Goal: Task Accomplishment & Management: Manage account settings

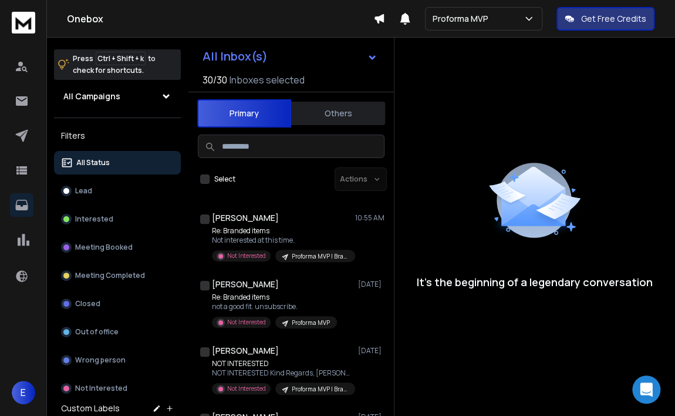
click at [324, 119] on button "Others" at bounding box center [338, 113] width 94 height 26
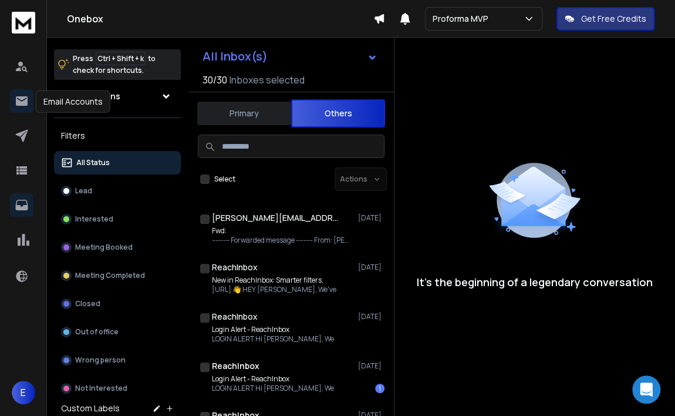
click at [23, 103] on icon at bounding box center [22, 100] width 12 height 9
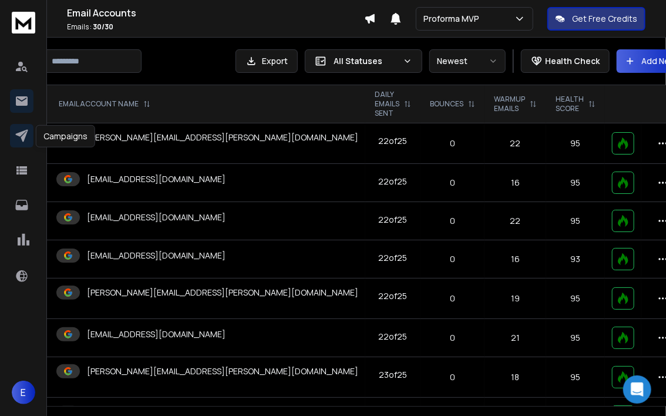
click at [26, 136] on icon at bounding box center [22, 136] width 14 height 14
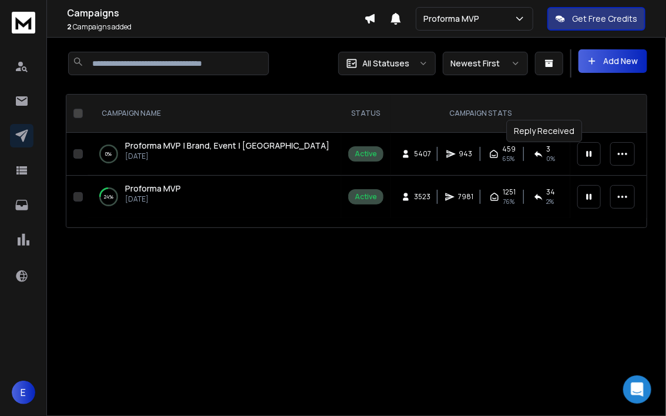
click at [546, 148] on span "3" at bounding box center [548, 148] width 4 height 9
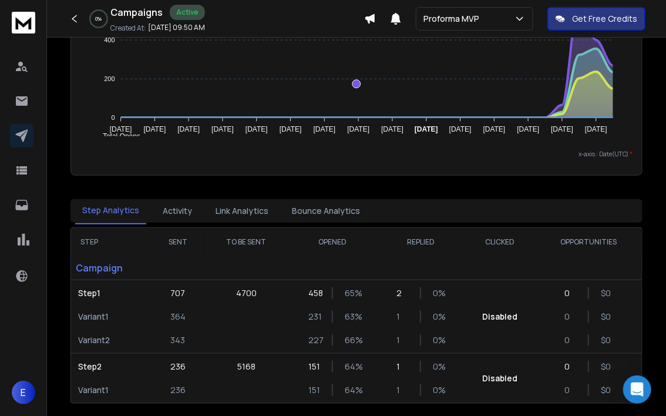
scroll to position [390, 0]
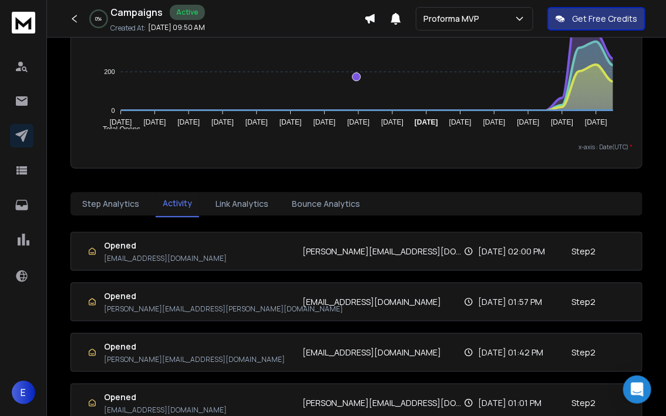
click at [190, 201] on button "Activity" at bounding box center [177, 203] width 43 height 27
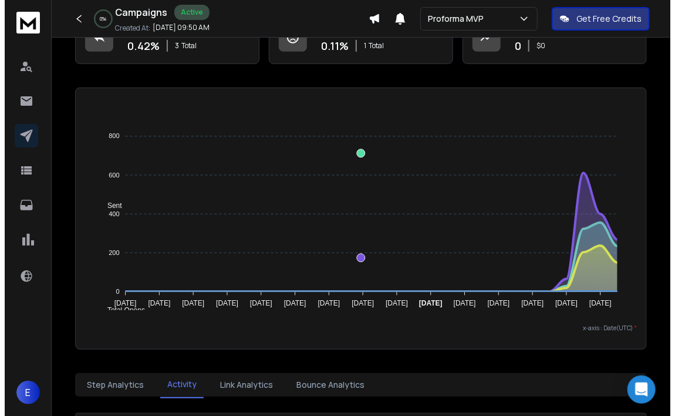
scroll to position [0, 0]
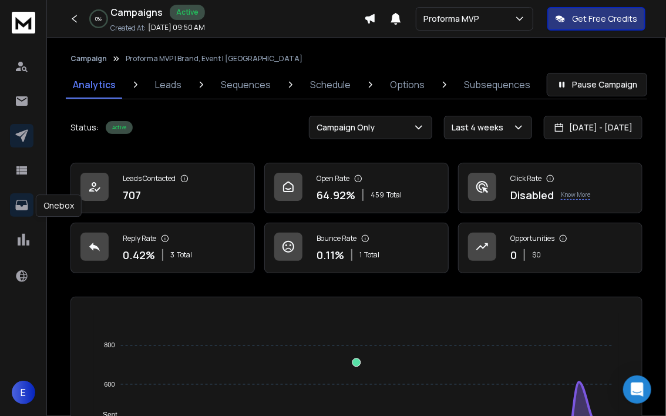
click at [20, 207] on icon at bounding box center [21, 205] width 12 height 11
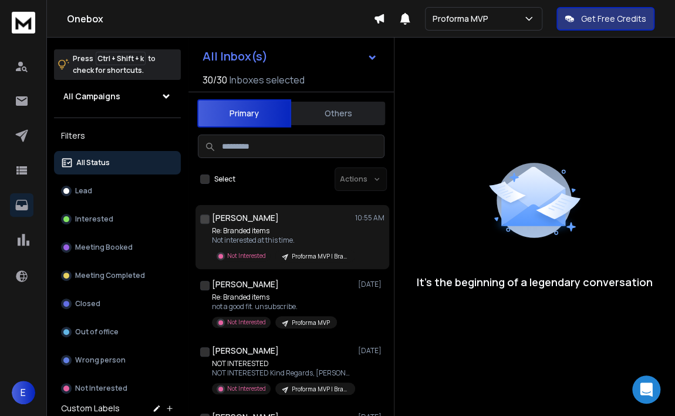
click at [308, 237] on p "Not interested at this time." at bounding box center [282, 239] width 141 height 9
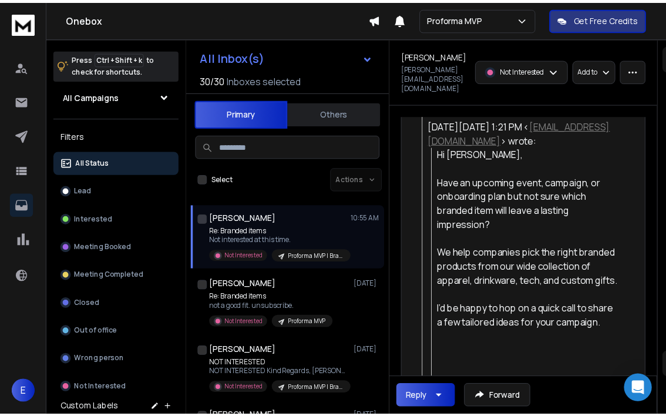
scroll to position [528, 0]
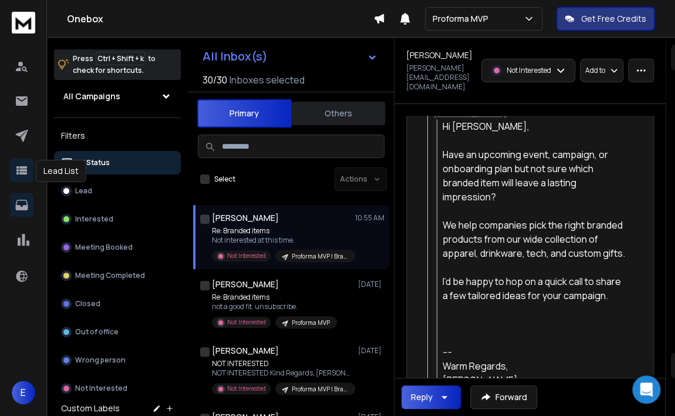
click at [21, 170] on icon at bounding box center [21, 170] width 11 height 8
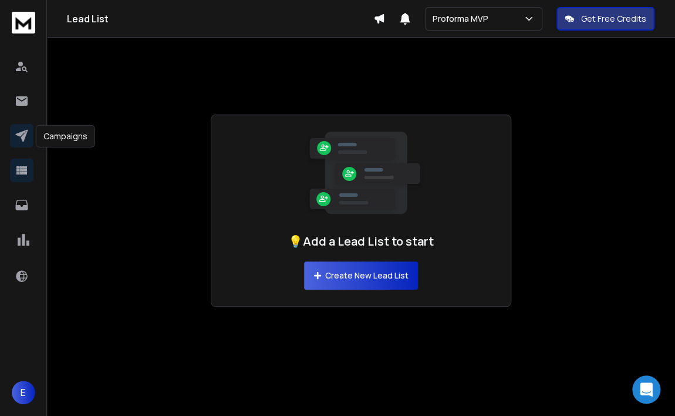
click at [20, 129] on icon at bounding box center [22, 136] width 14 height 14
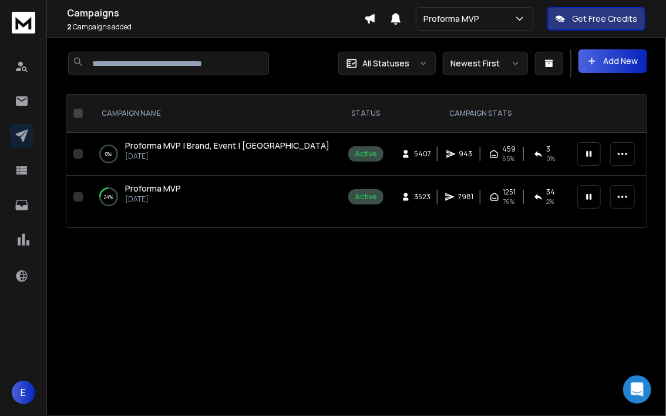
click at [149, 147] on span "Proforma MVP | Brand, Event | [GEOGRAPHIC_DATA]" at bounding box center [227, 145] width 204 height 11
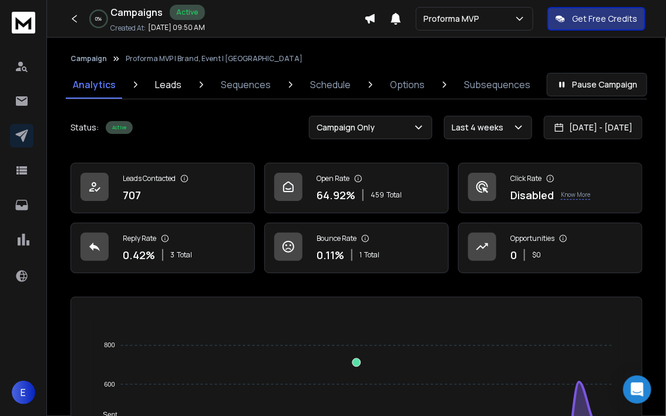
click at [169, 86] on p "Leads" at bounding box center [168, 84] width 26 height 14
